Goal: Task Accomplishment & Management: Manage account settings

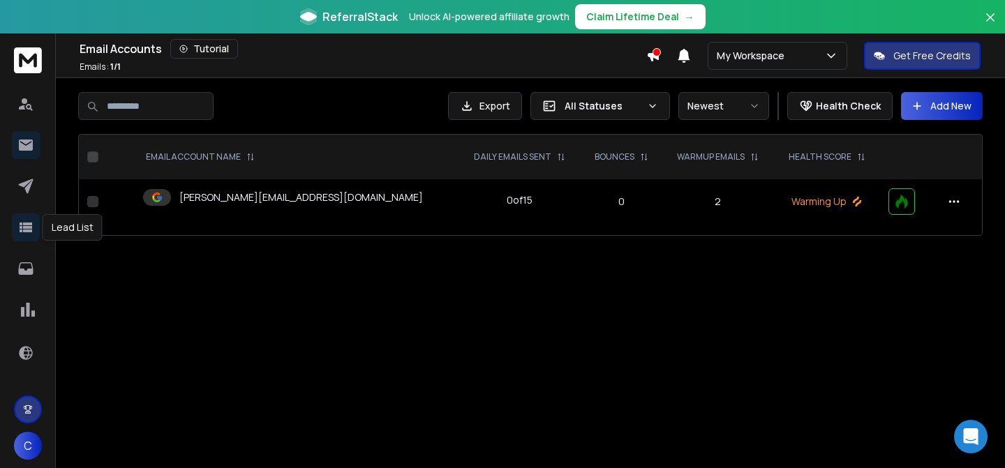
click at [24, 222] on icon at bounding box center [25, 227] width 17 height 17
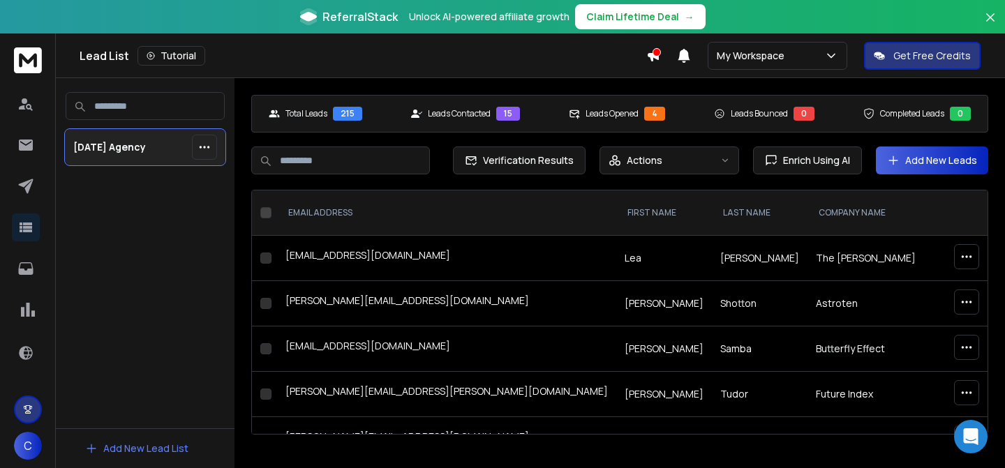
click at [912, 161] on link "Add New Leads" at bounding box center [932, 161] width 90 height 14
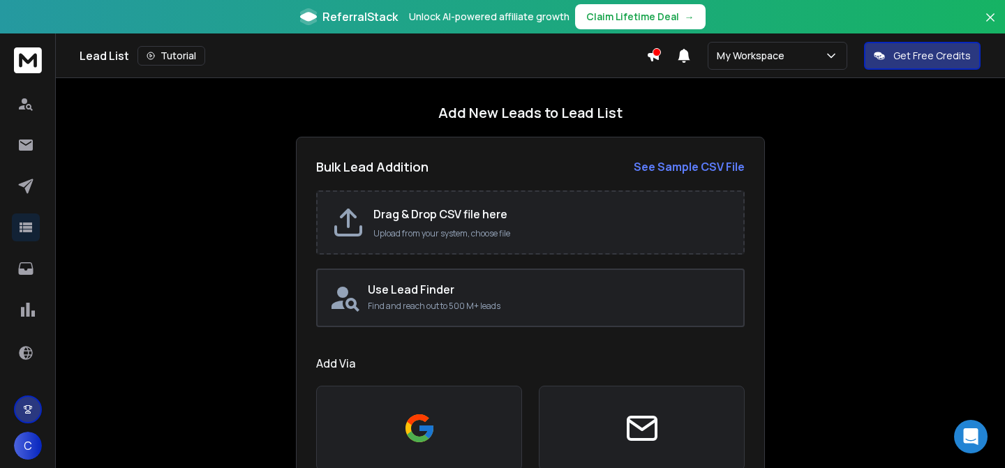
scroll to position [45, 0]
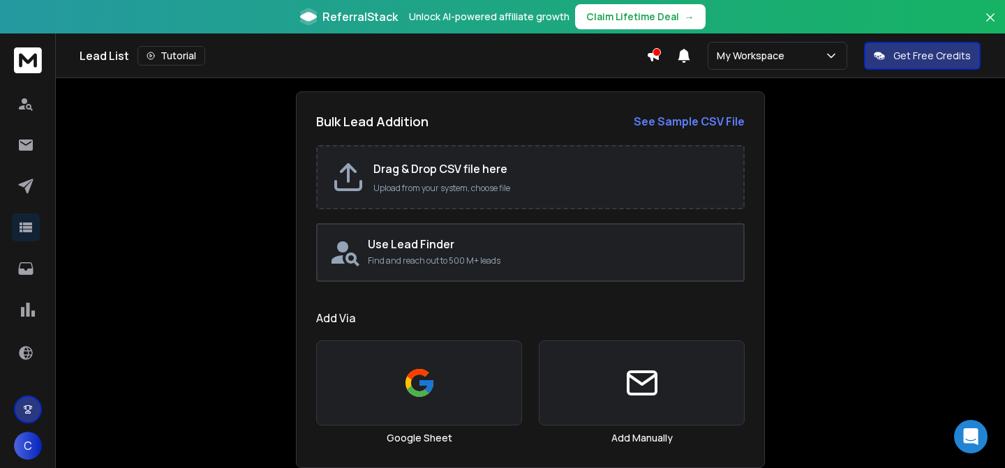
click at [488, 179] on div "Drag & Drop CSV file here Upload from your system, choose file" at bounding box center [551, 178] width 356 height 34
type input "**********"
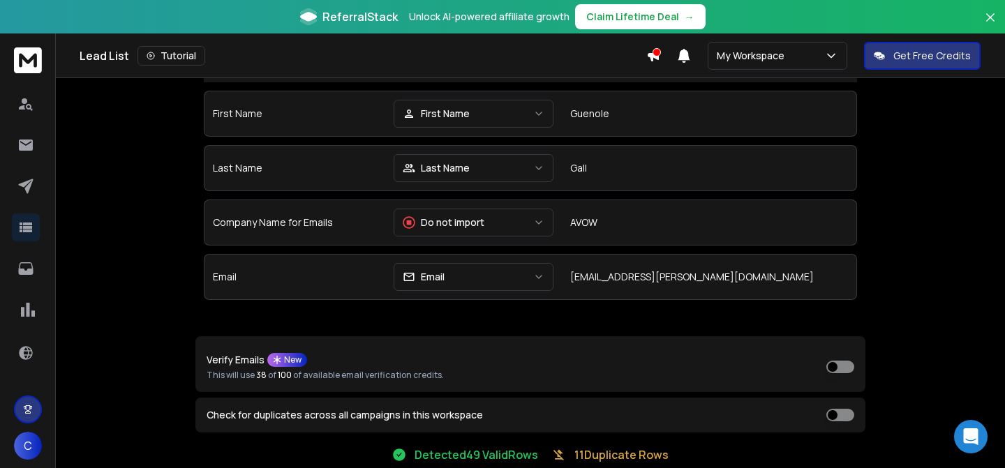
scroll to position [308, 0]
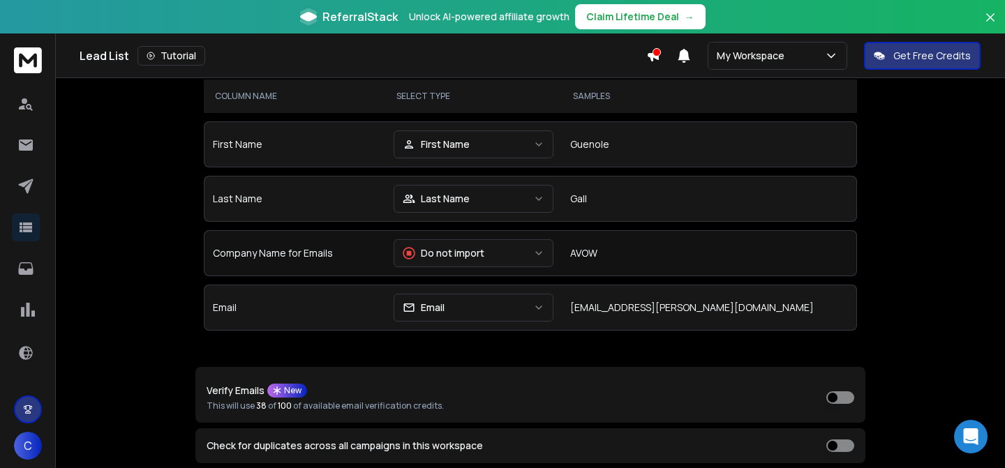
click at [544, 249] on icon "button" at bounding box center [538, 253] width 11 height 11
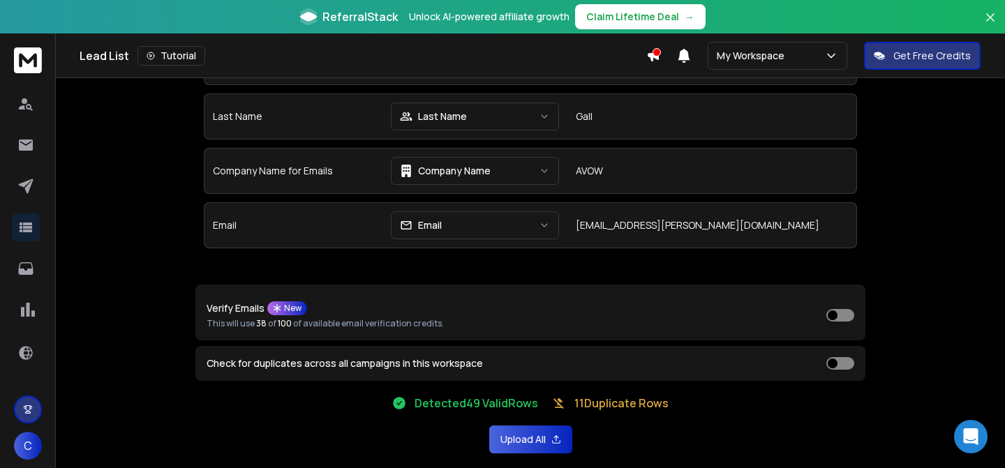
scroll to position [421, 0]
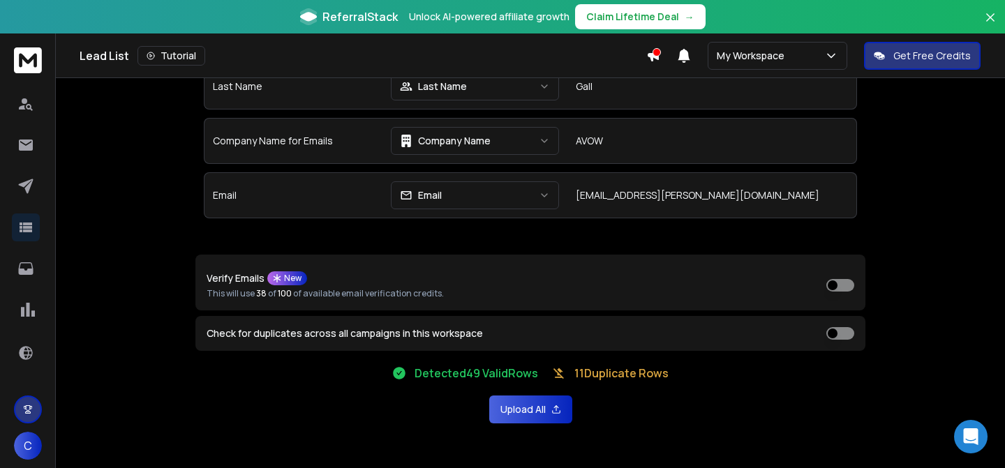
click at [521, 412] on button "Upload All" at bounding box center [530, 410] width 83 height 28
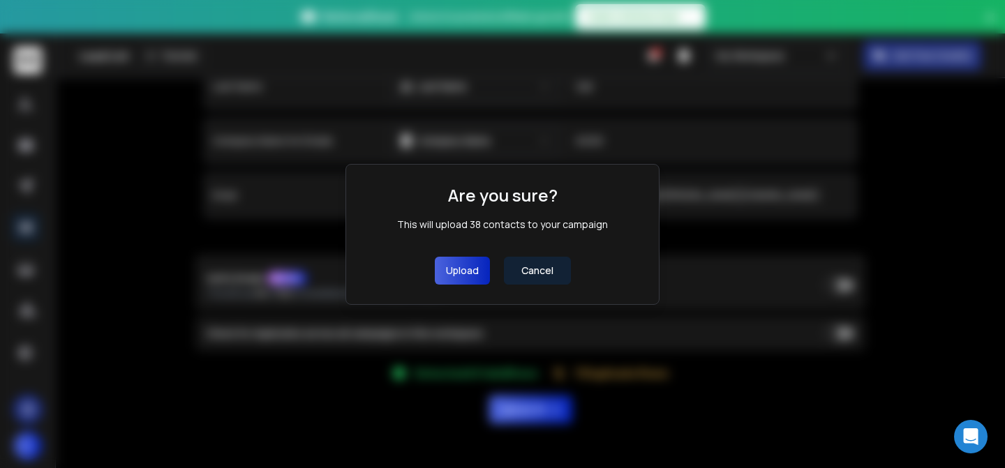
click at [462, 260] on button "Upload" at bounding box center [462, 271] width 55 height 28
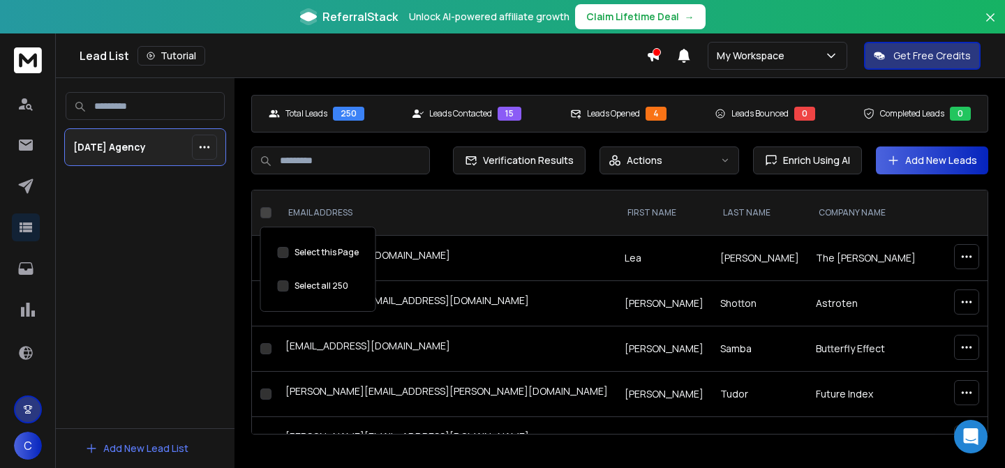
click at [265, 207] on button "Select this Page" at bounding box center [265, 212] width 11 height 11
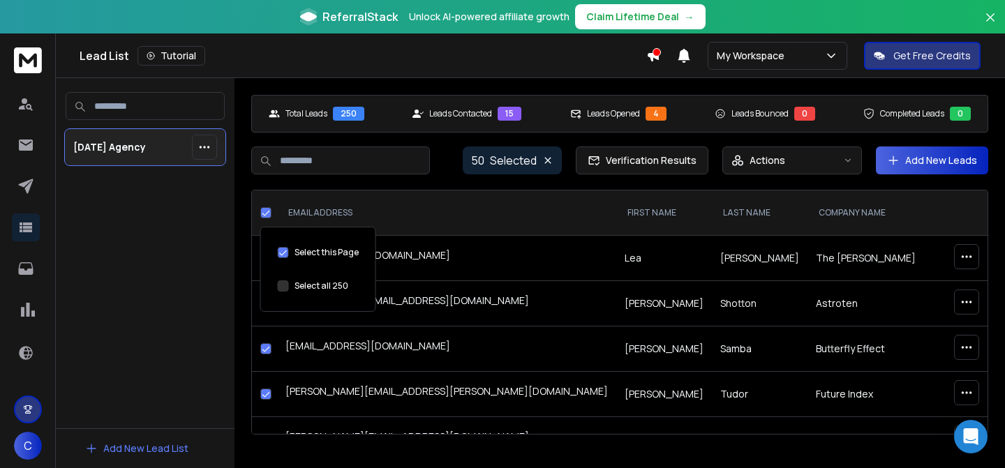
click at [265, 207] on button "Select this Page" at bounding box center [265, 212] width 11 height 11
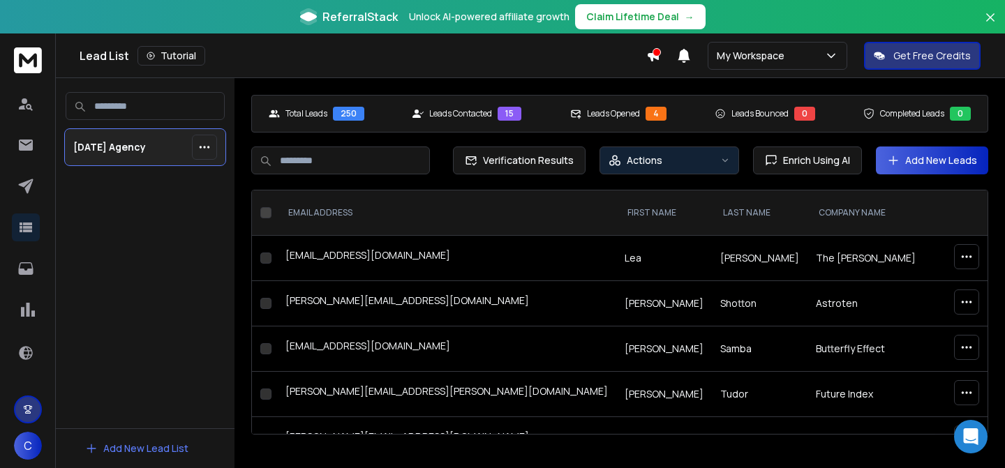
click at [692, 160] on div "Actions" at bounding box center [662, 161] width 106 height 14
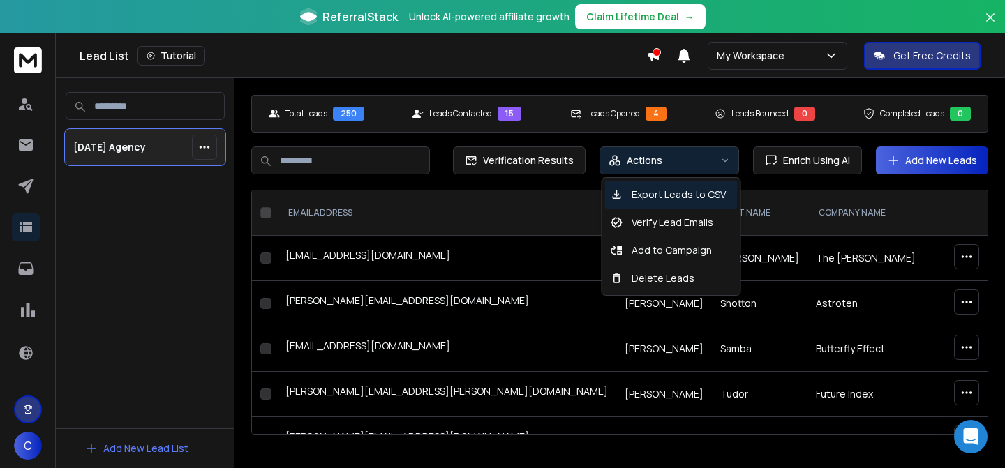
click at [692, 160] on div "Actions" at bounding box center [662, 161] width 106 height 14
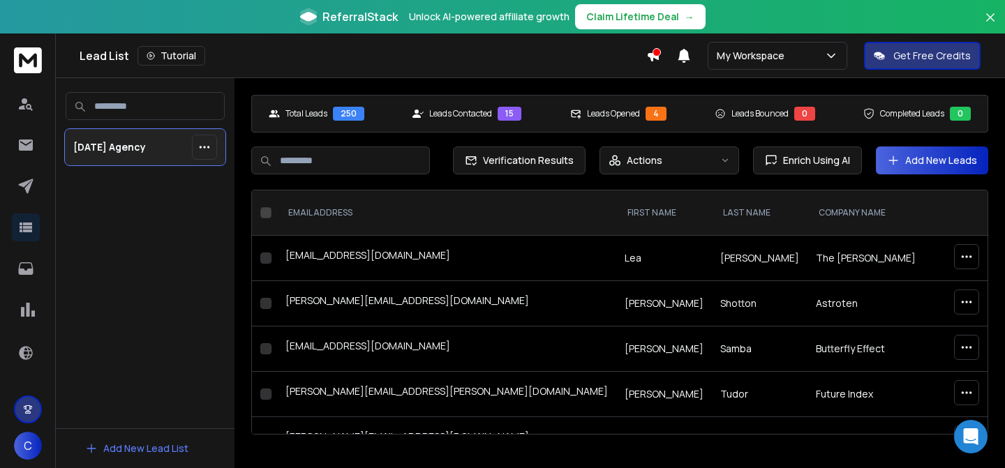
click at [454, 114] on p "Leads Contacted" at bounding box center [460, 113] width 63 height 11
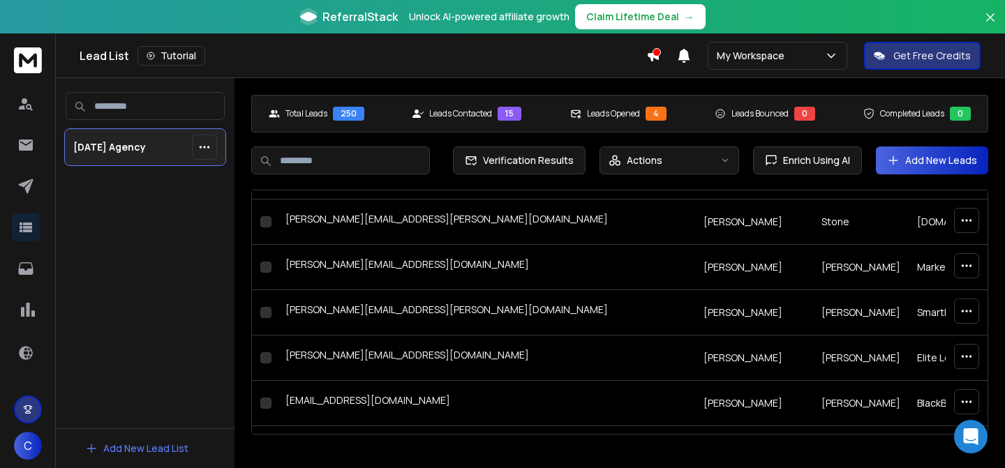
scroll to position [2088, 0]
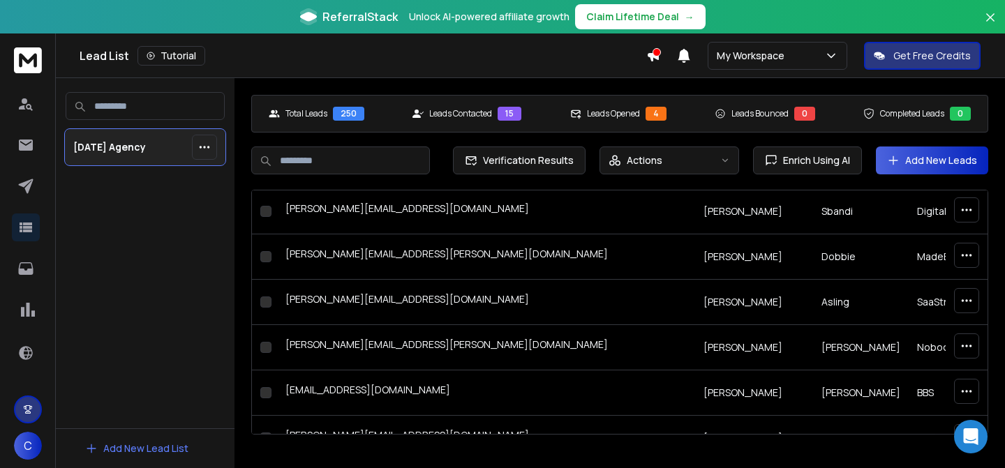
click at [209, 149] on icon "button" at bounding box center [204, 147] width 13 height 13
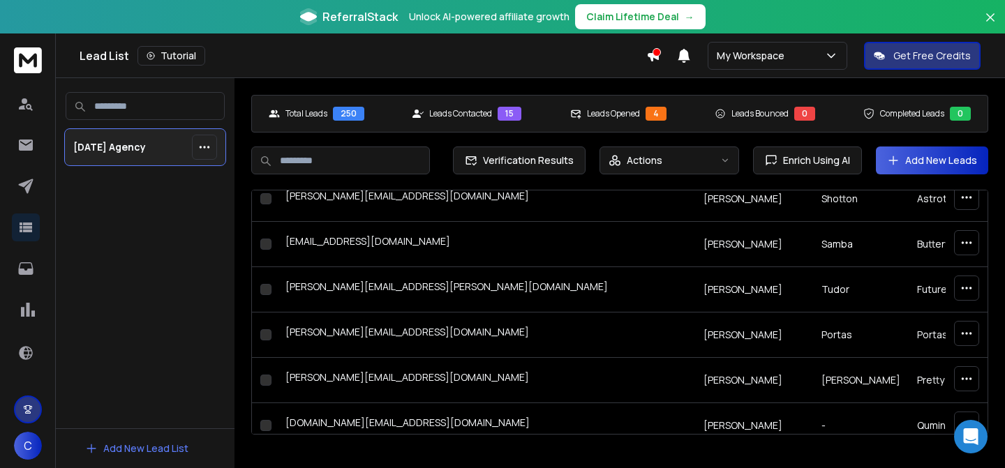
scroll to position [0, 0]
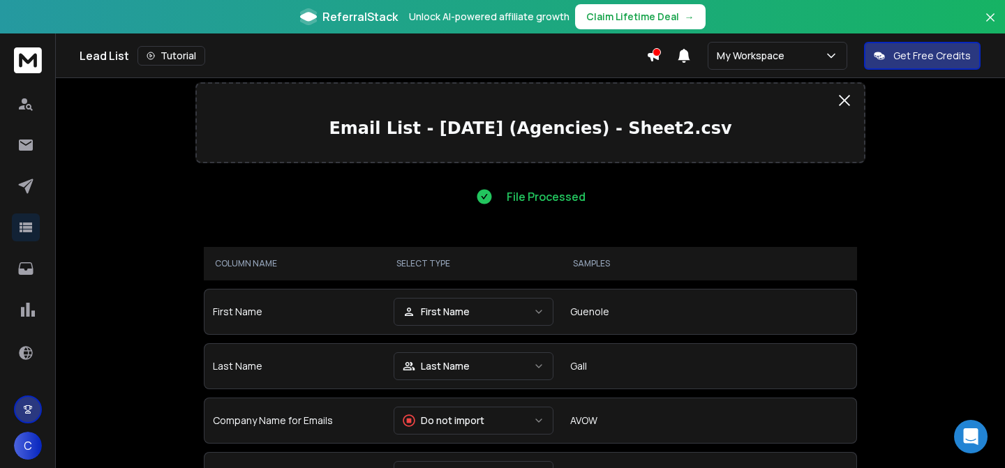
scroll to position [45, 0]
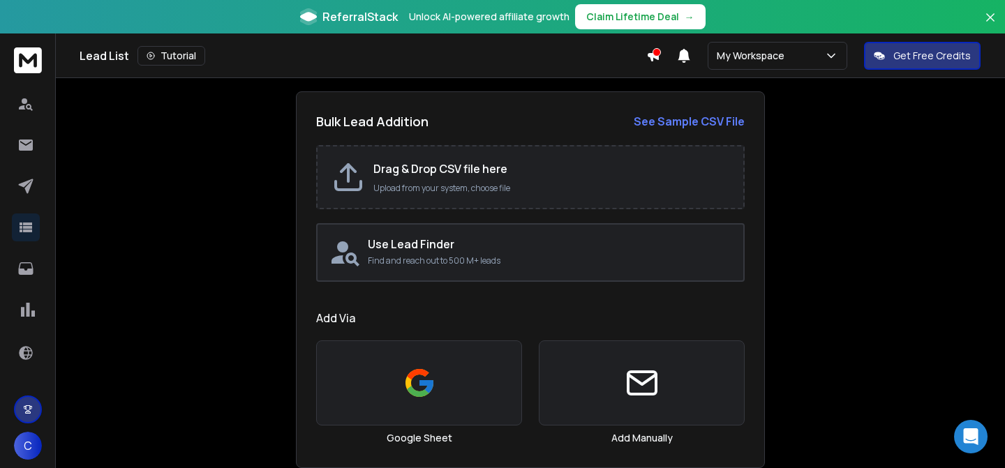
click at [442, 179] on div "Drag & Drop CSV file here Upload from your system, choose file" at bounding box center [551, 178] width 356 height 34
type input "**********"
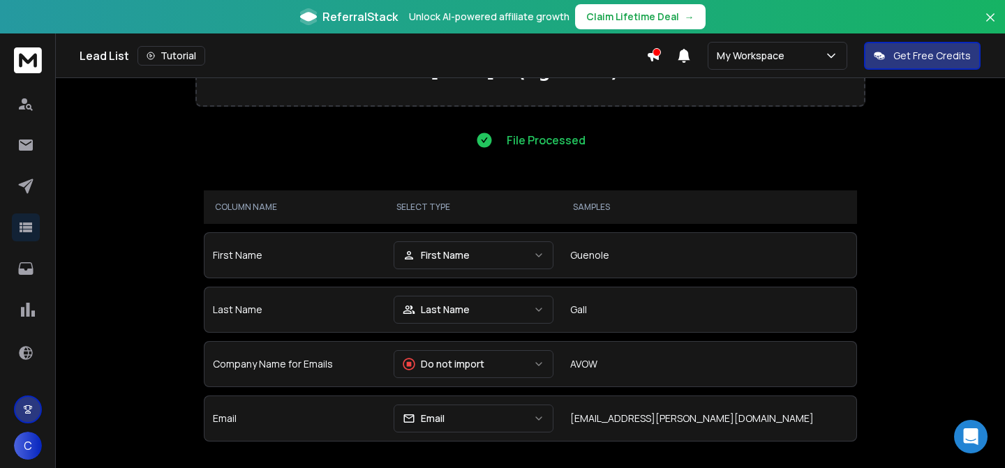
scroll to position [227, 0]
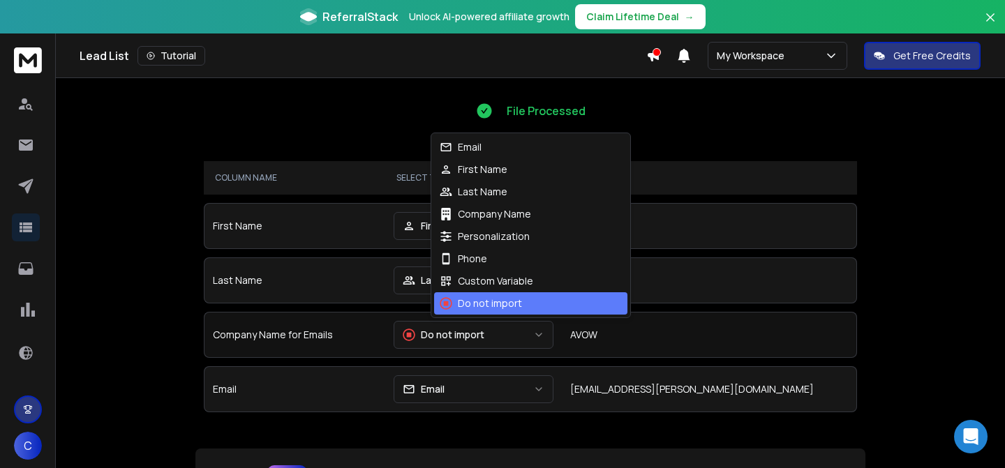
click at [553, 328] on button "Do not import" at bounding box center [474, 335] width 160 height 28
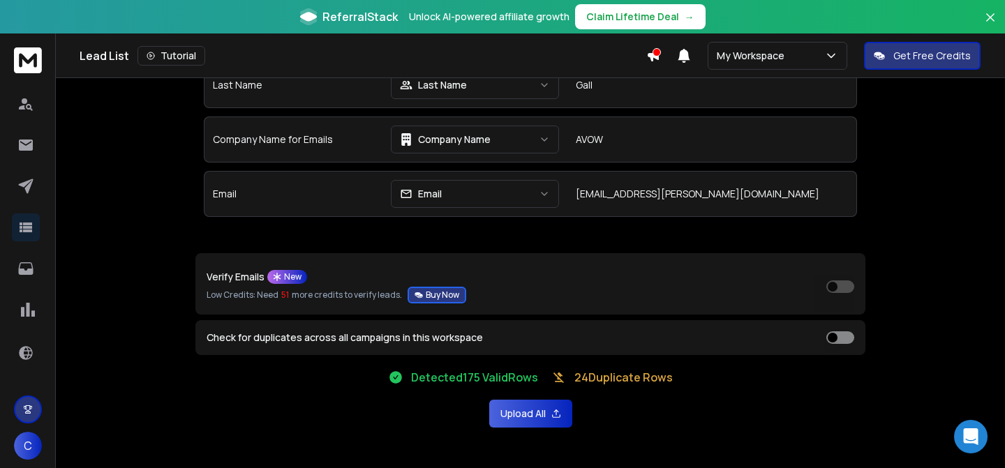
scroll to position [426, 0]
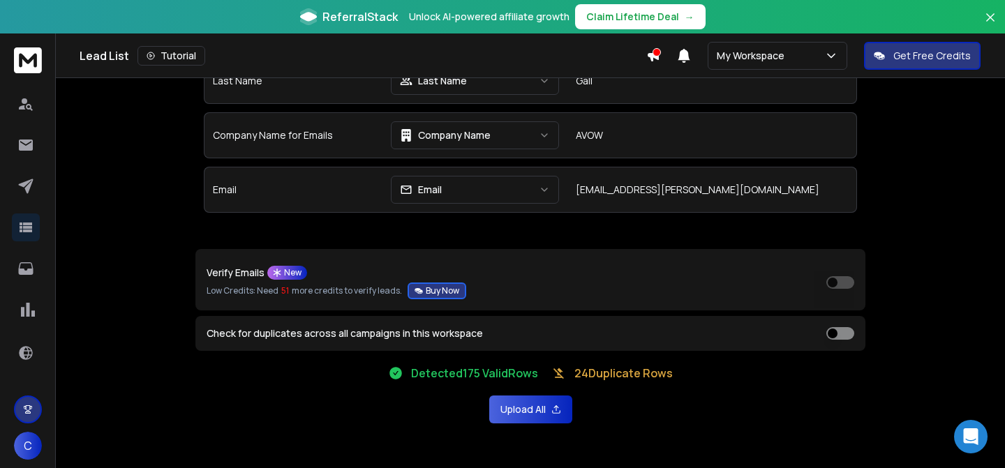
click at [516, 408] on button "Upload All" at bounding box center [530, 410] width 83 height 28
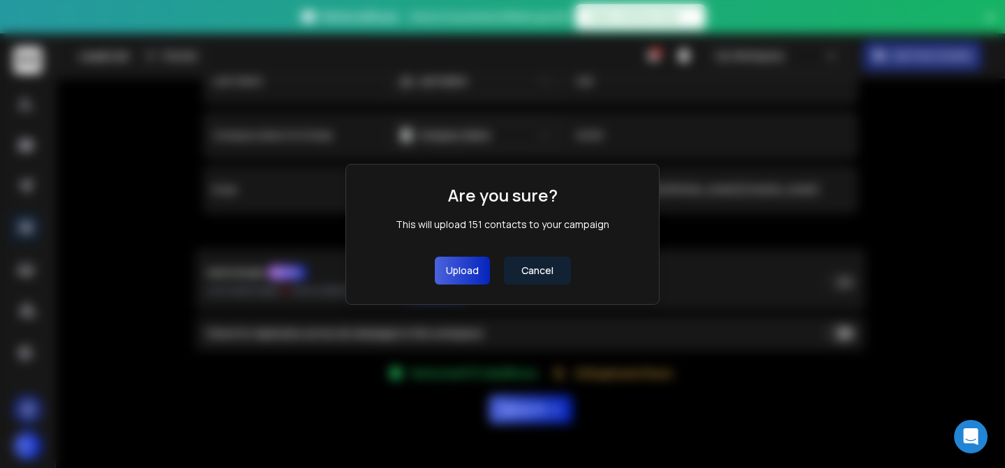
click at [462, 267] on button "Upload" at bounding box center [462, 271] width 55 height 28
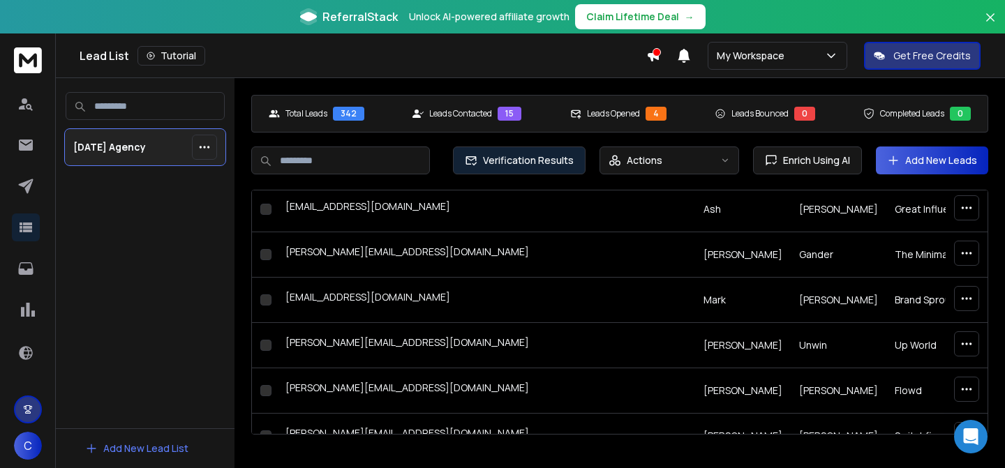
scroll to position [678, 0]
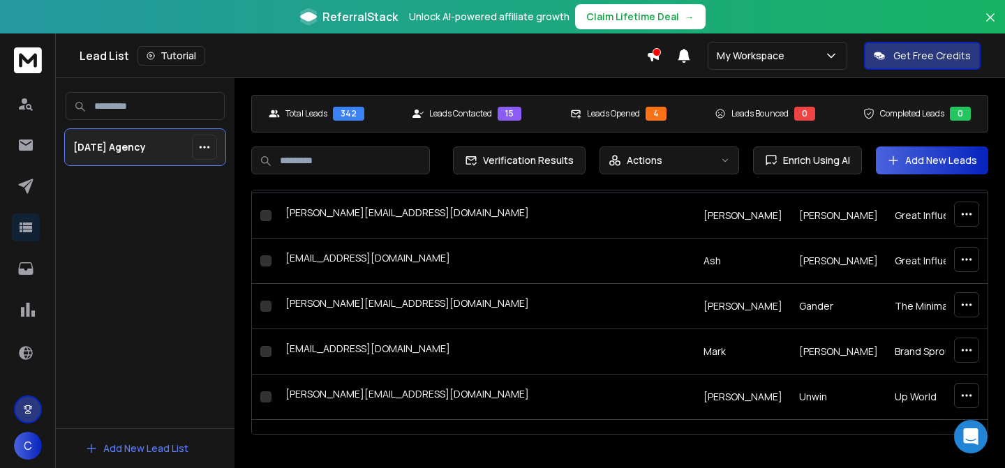
click at [604, 118] on p "Leads Opened" at bounding box center [613, 113] width 53 height 11
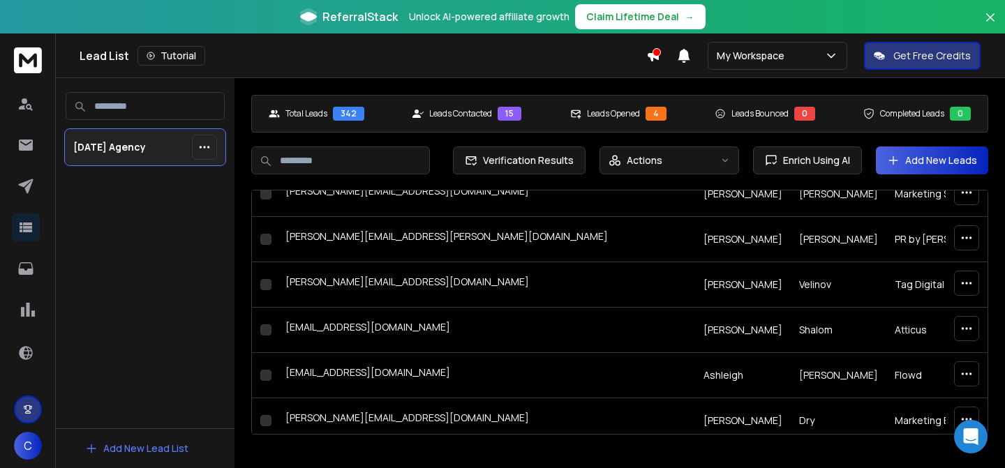
scroll to position [0, 0]
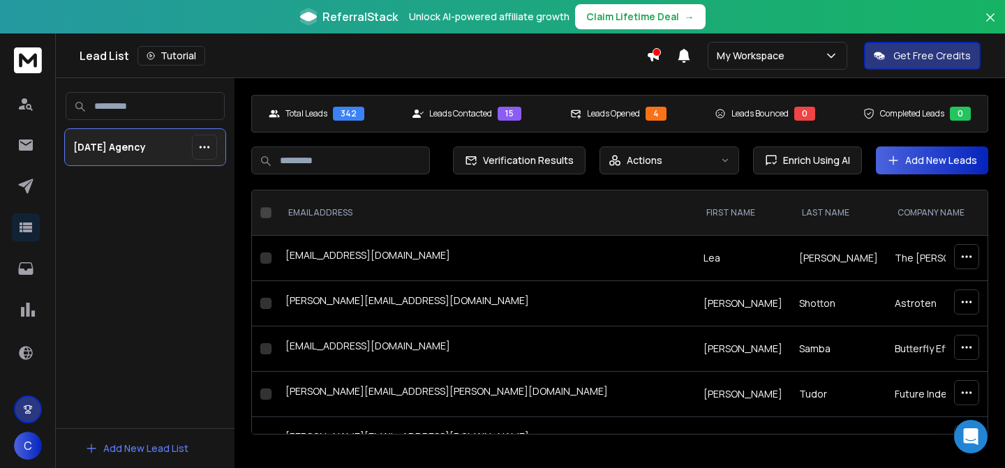
click at [30, 58] on icon at bounding box center [28, 60] width 28 height 26
